Goal: Task Accomplishment & Management: Manage account settings

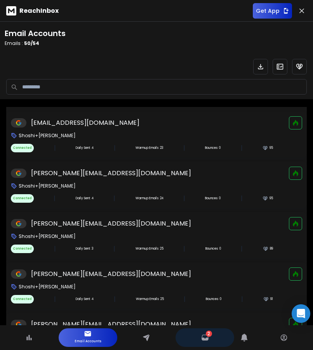
click at [221, 333] on div "2" at bounding box center [204, 337] width 59 height 19
click at [208, 339] on icon at bounding box center [204, 338] width 7 height 6
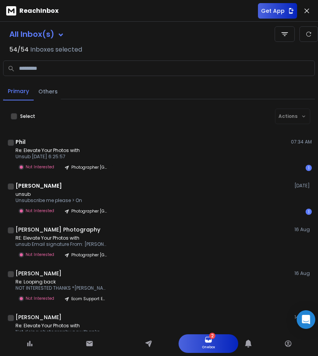
click at [113, 150] on div "Re: Elevate Your Photos with Unsub [DATE] 6:25:57 Not Interested Photographer […" at bounding box center [164, 159] width 297 height 24
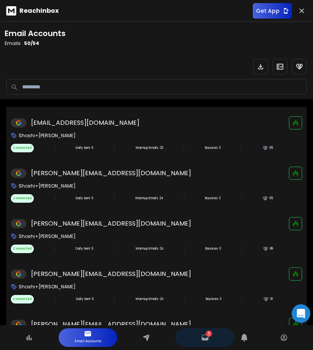
click at [211, 343] on div "1" at bounding box center [204, 337] width 59 height 19
click at [208, 339] on icon at bounding box center [204, 338] width 7 height 6
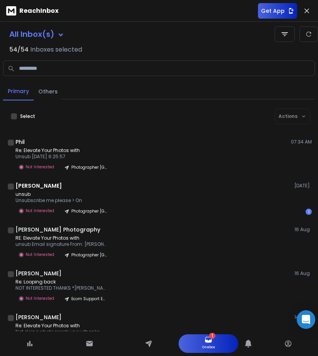
click at [50, 190] on div "[PERSON_NAME] [DATE] unsub Unsubscribe me please > On Not Interested Photograph…" at bounding box center [164, 198] width 297 height 33
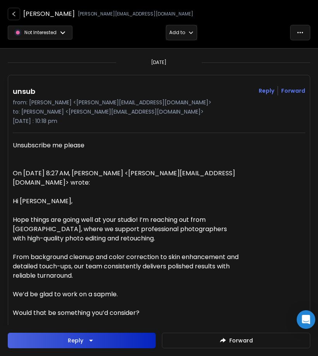
click at [16, 21] on div "[PERSON_NAME] [PERSON_NAME] [PERSON_NAME][EMAIL_ADDRESS][DOMAIN_NAME] Not Inter…" at bounding box center [159, 24] width 303 height 33
click at [14, 17] on icon at bounding box center [14, 14] width 6 height 6
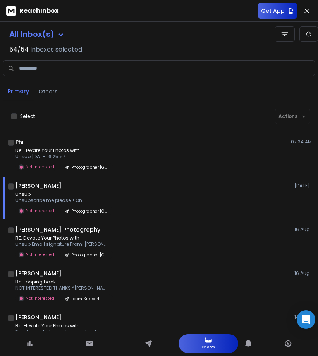
click at [271, 9] on button "Get App" at bounding box center [277, 11] width 39 height 16
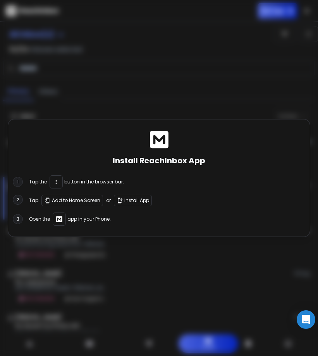
click at [71, 182] on p "Tap the button in the browser bar." at bounding box center [76, 181] width 95 height 13
click at [52, 181] on span at bounding box center [56, 181] width 13 height 13
click at [54, 181] on icon at bounding box center [56, 182] width 6 height 6
click at [58, 183] on icon at bounding box center [56, 182] width 6 height 6
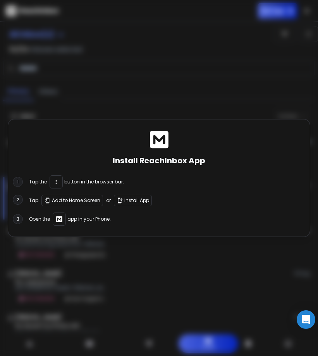
click at [116, 182] on p "Tap the button in the browser bar." at bounding box center [76, 181] width 95 height 13
